Goal: Communication & Community: Answer question/provide support

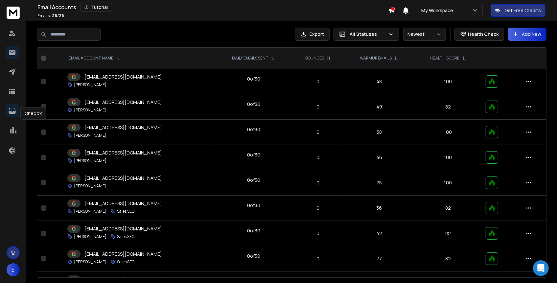
click at [15, 110] on icon at bounding box center [12, 111] width 8 height 8
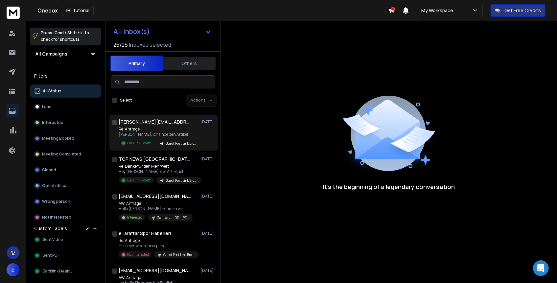
click at [174, 131] on p "Re: Anfrage" at bounding box center [158, 129] width 79 height 5
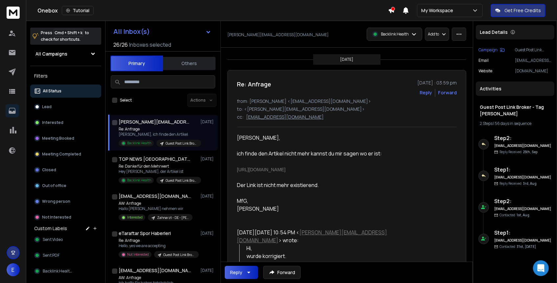
scroll to position [12, 0]
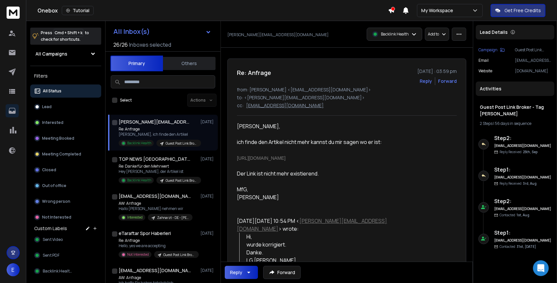
click at [286, 161] on link "https://e-steyr.com/steyr-news/newsblog/11251-top-8-nicht-invasive-hautverjueng…" at bounding box center [261, 158] width 49 height 5
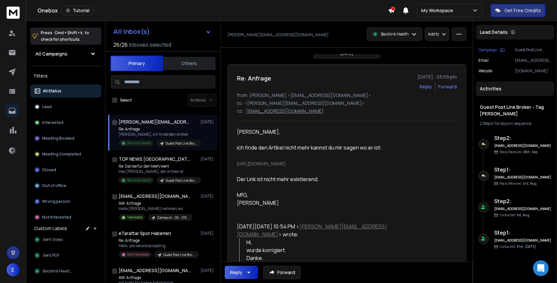
scroll to position [11, 0]
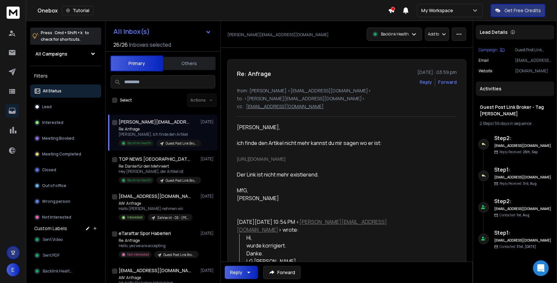
click at [286, 159] on link "https://e-steyr.com/steyr-news/newsblog/11251-top-8-nicht-invasive-hautverjueng…" at bounding box center [261, 159] width 49 height 5
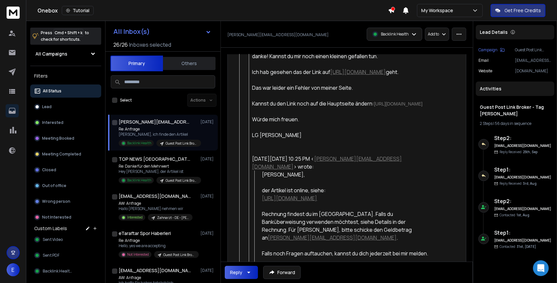
scroll to position [0, 0]
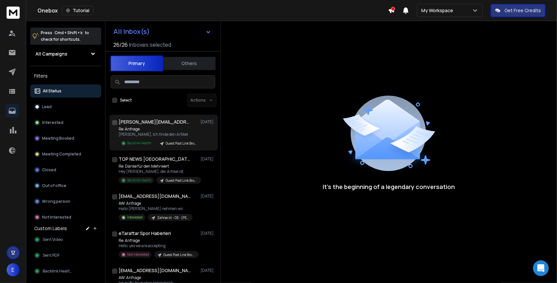
click at [182, 132] on p "[PERSON_NAME], ich finde den Artikel" at bounding box center [158, 134] width 79 height 5
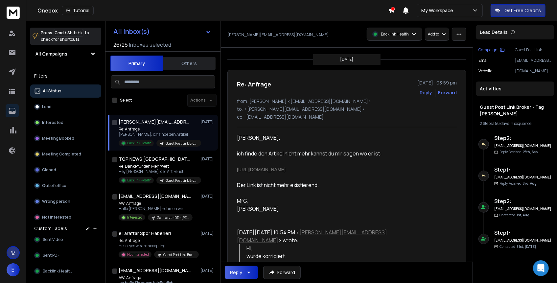
click at [286, 171] on link "https://e-steyr.com/steyr-news/newsblog/11251-top-8-nicht-invasive-hautverjueng…" at bounding box center [261, 169] width 49 height 5
